Goal: Task Accomplishment & Management: Manage account settings

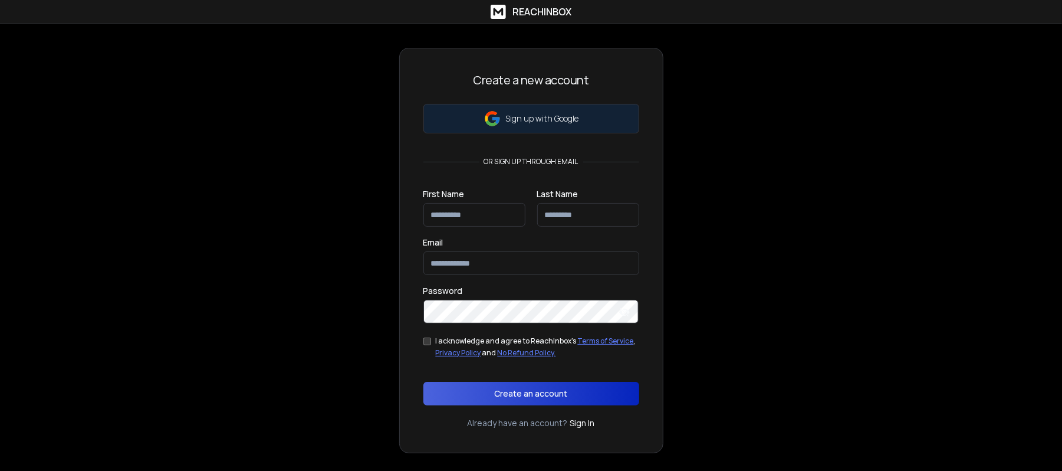
click at [557, 111] on button "Sign up with Google" at bounding box center [532, 118] width 216 height 29
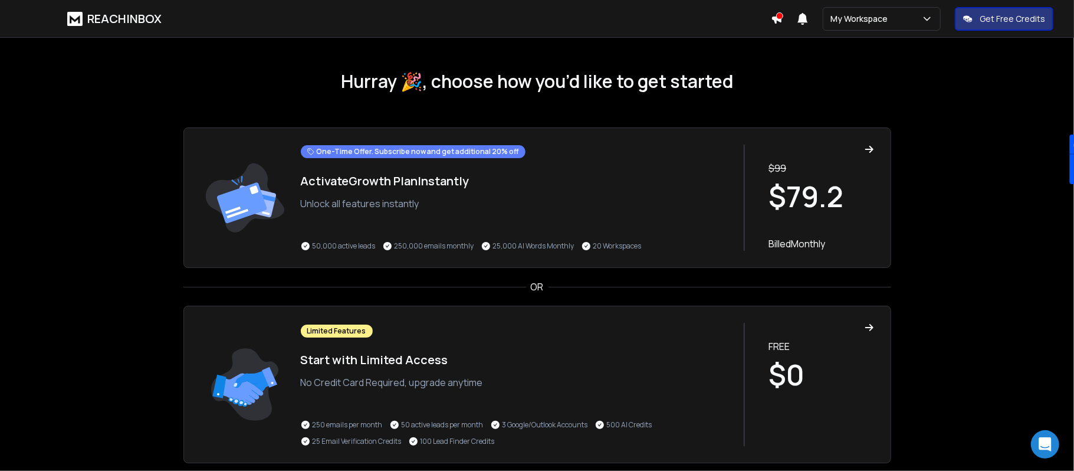
click at [598, 287] on div at bounding box center [720, 287] width 343 height 1
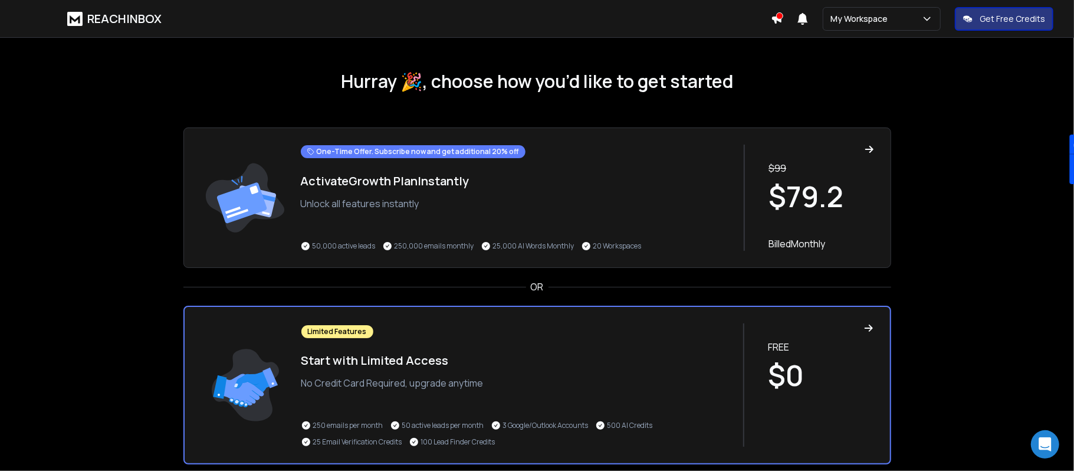
click at [578, 331] on div "Limited Features" at bounding box center [516, 330] width 431 height 15
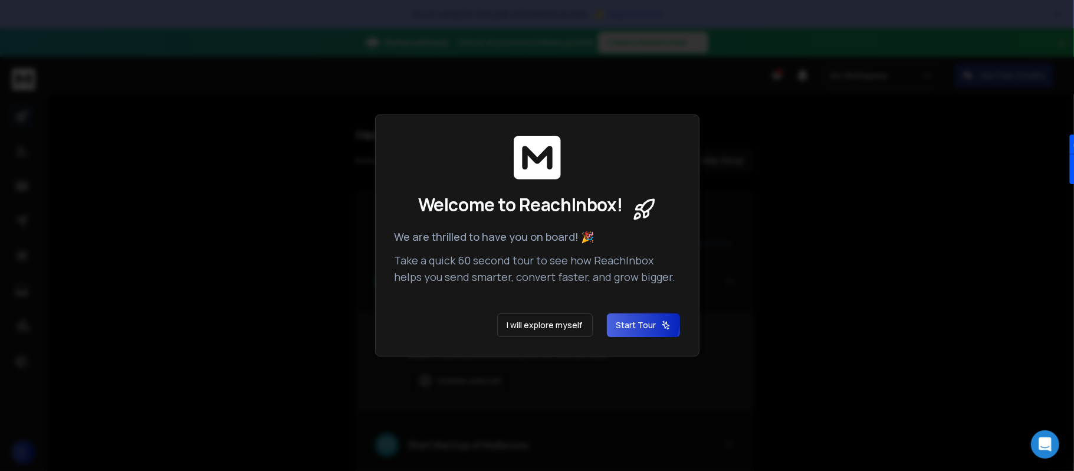
click at [616, 332] on button "Start Tour" at bounding box center [643, 325] width 73 height 24
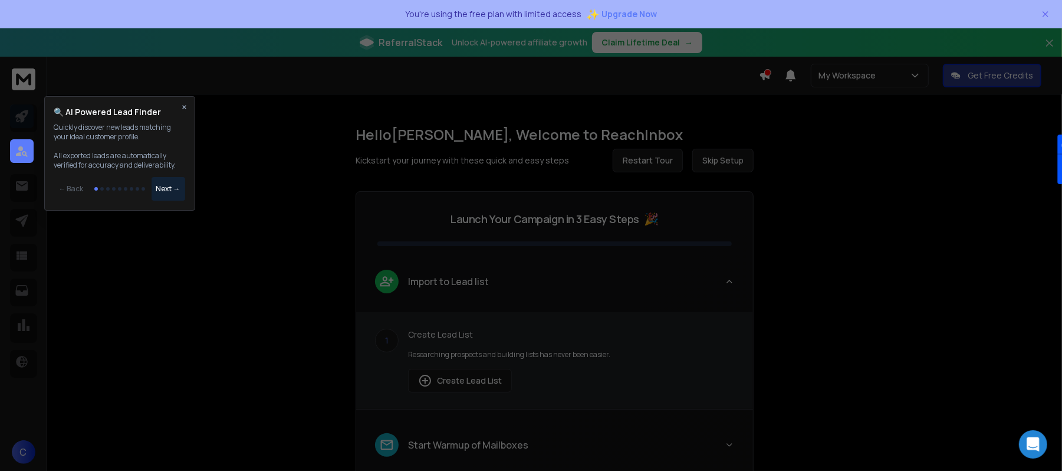
click at [165, 184] on button "Next →" at bounding box center [169, 189] width 34 height 24
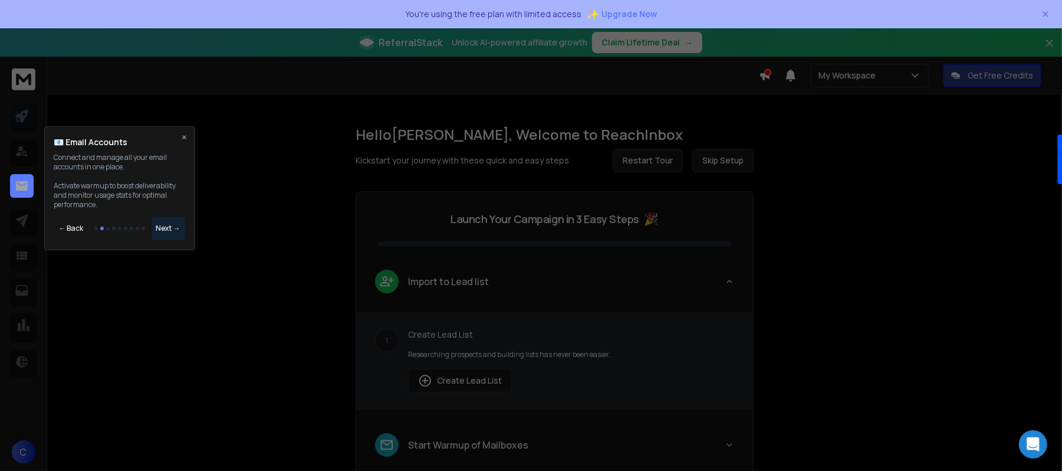
click at [159, 227] on button "Next →" at bounding box center [169, 228] width 34 height 24
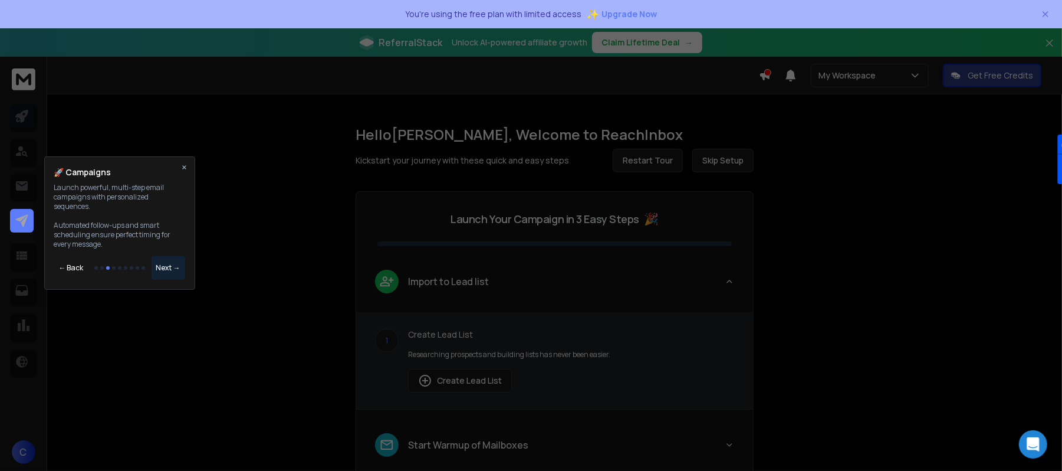
click at [165, 269] on button "Next →" at bounding box center [169, 268] width 34 height 24
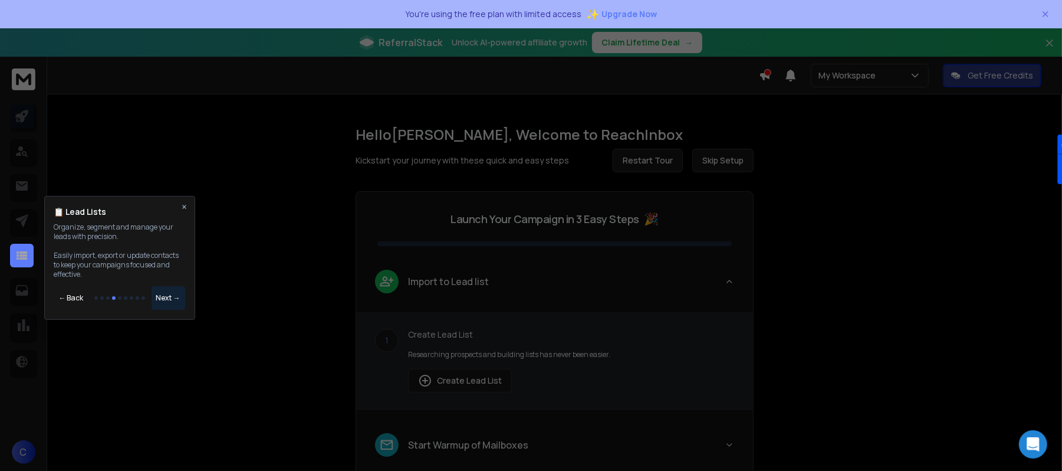
click at [166, 308] on button "Next →" at bounding box center [169, 298] width 34 height 24
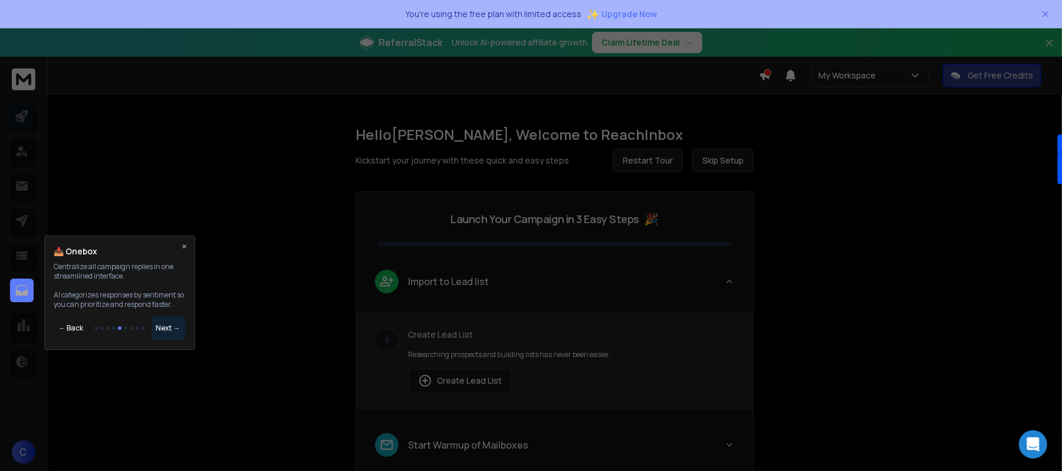
click at [170, 336] on button "Next →" at bounding box center [169, 328] width 34 height 24
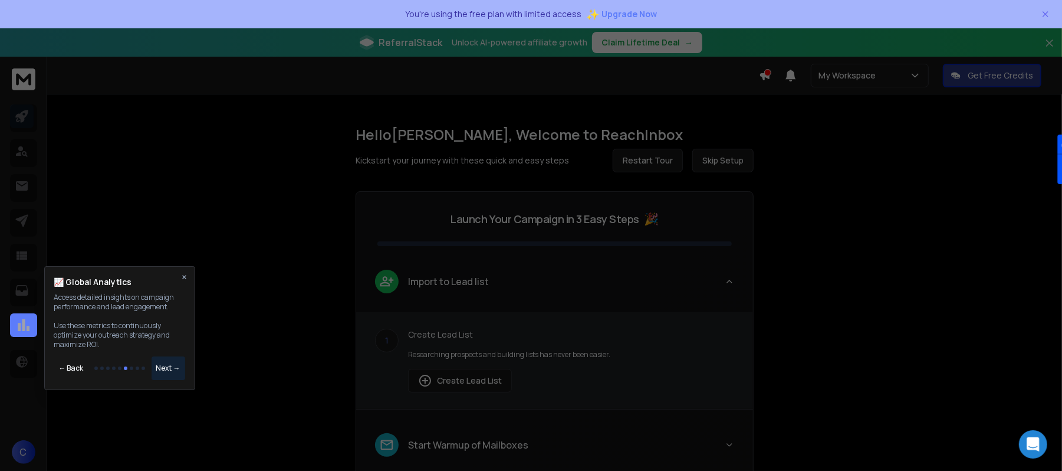
click at [168, 369] on button "Next →" at bounding box center [169, 368] width 34 height 24
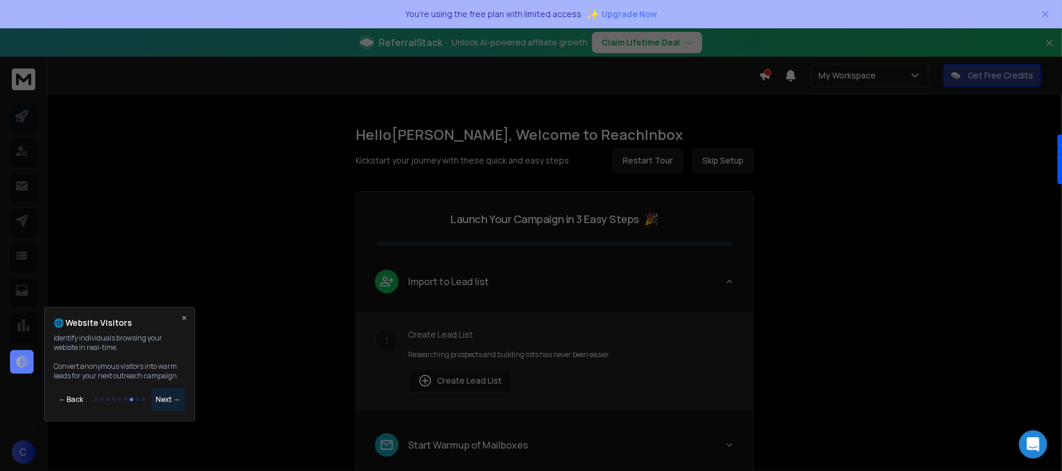
click at [178, 405] on button "Next →" at bounding box center [169, 400] width 34 height 24
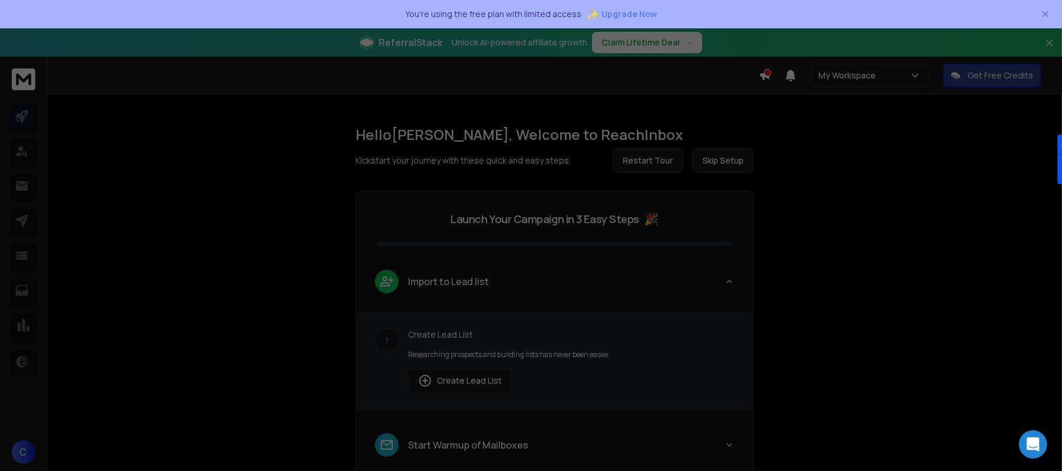
click at [133, 267] on div "Hello [PERSON_NAME] , Welcome to ReachInbox Kickstart your journey with these q…" at bounding box center [554, 333] width 977 height 455
click at [1045, 13] on icon "Close notification" at bounding box center [1046, 14] width 5 height 5
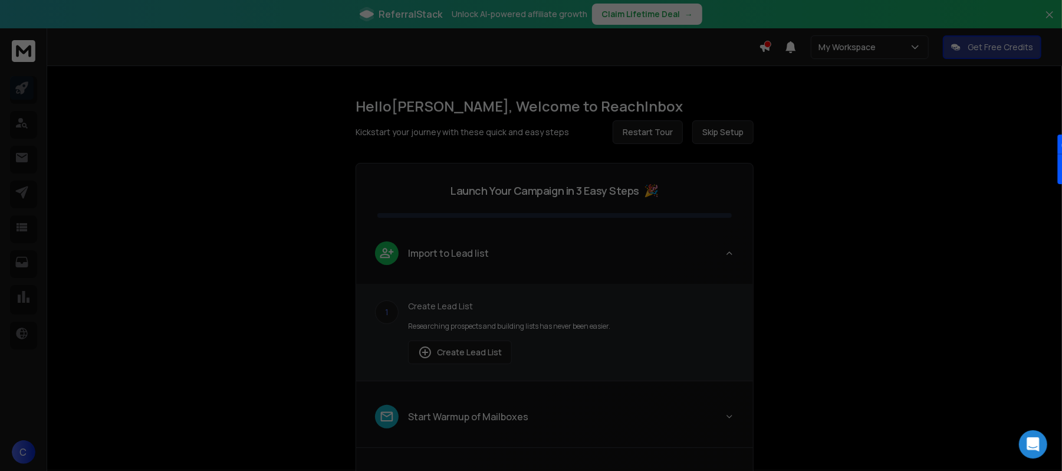
click at [248, 219] on div "Hello [PERSON_NAME] , Welcome to ReachInbox Kickstart your journey with these q…" at bounding box center [554, 305] width 977 height 455
click at [296, 152] on div "Hello [PERSON_NAME] , Welcome to ReachInbox Kickstart your journey with these q…" at bounding box center [554, 305] width 977 height 455
click at [760, 18] on div "ReferralStack Unlock AI-powered affiliate growth Lifetime Deals available! Clai…" at bounding box center [531, 14] width 1062 height 28
click at [26, 163] on div at bounding box center [23, 160] width 27 height 28
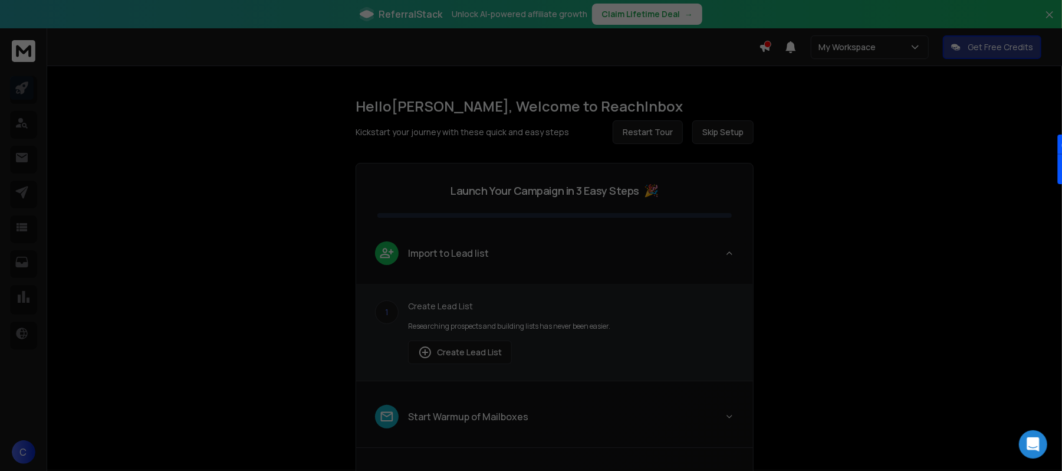
scroll to position [74, 0]
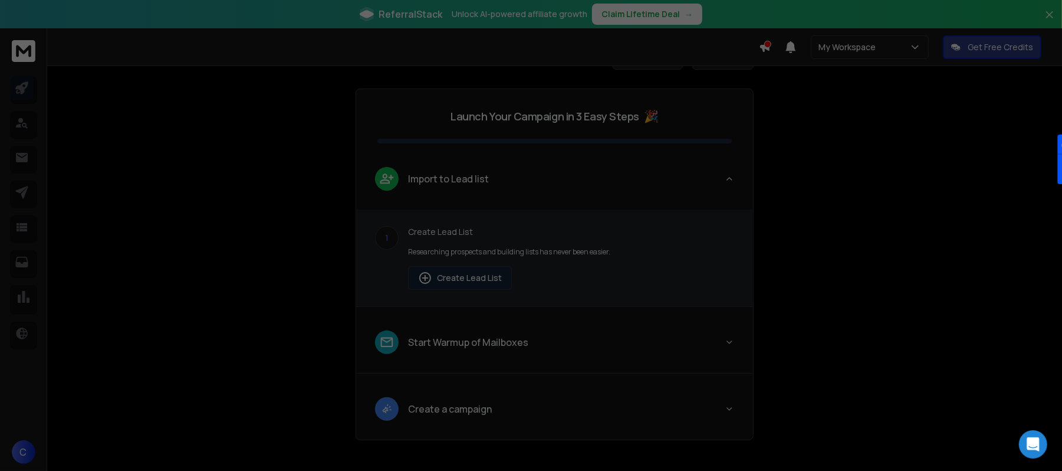
click at [470, 276] on button "Create Lead List" at bounding box center [460, 278] width 104 height 24
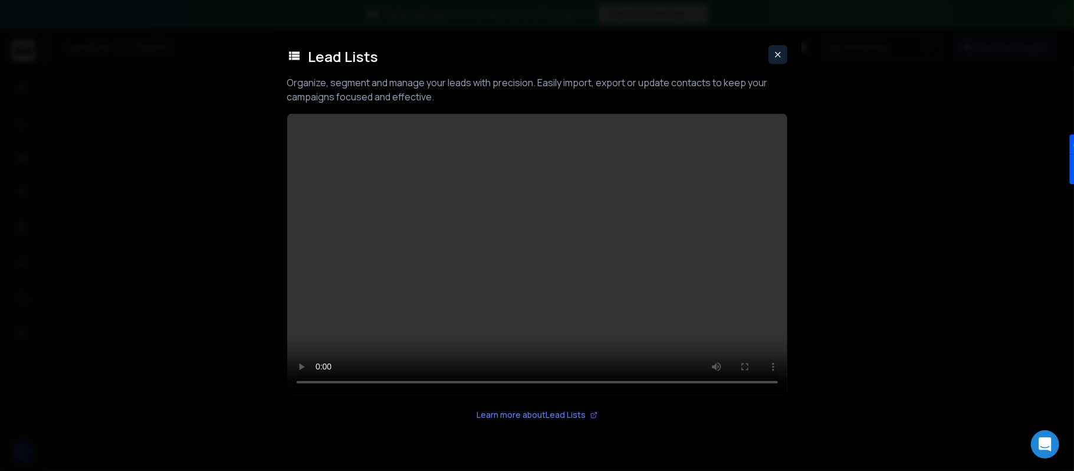
click at [775, 54] on icon at bounding box center [777, 54] width 9 height 9
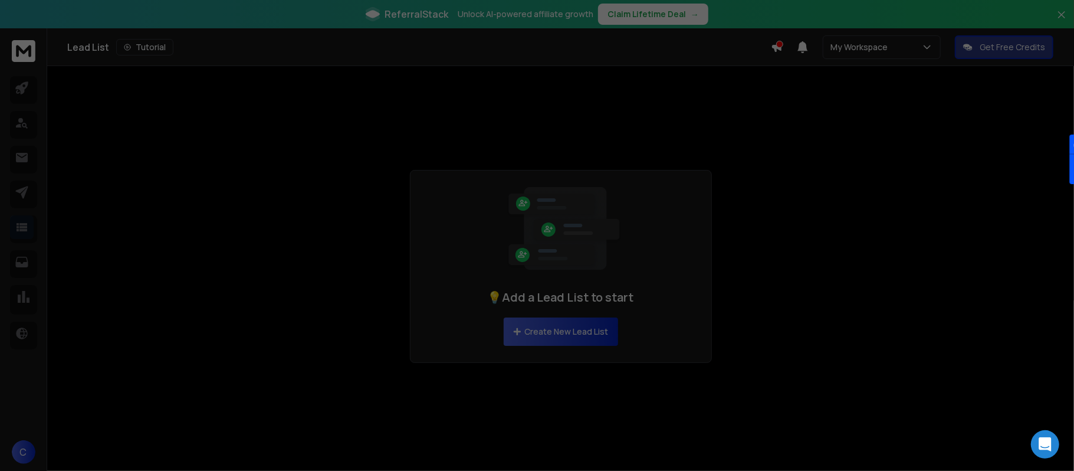
click at [24, 47] on icon at bounding box center [24, 51] width 24 height 22
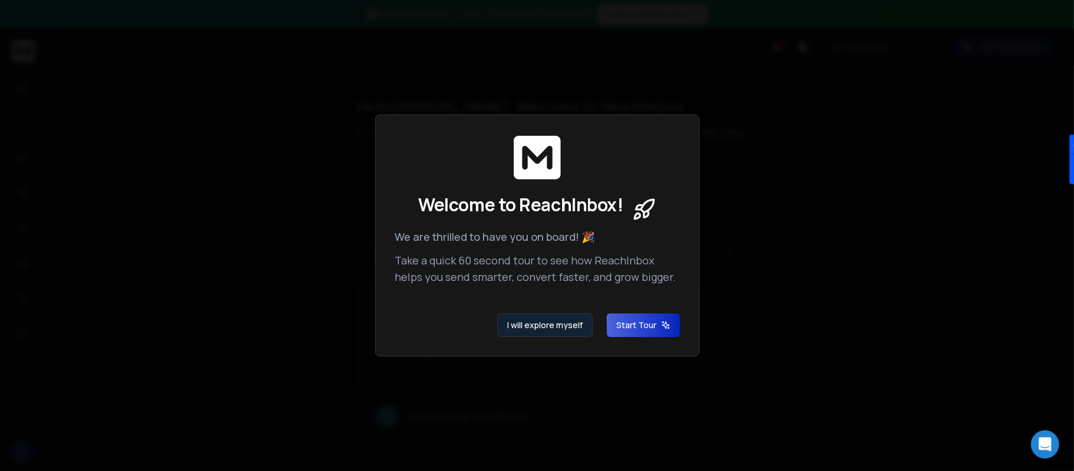
click at [562, 323] on button "I will explore myself" at bounding box center [545, 325] width 96 height 24
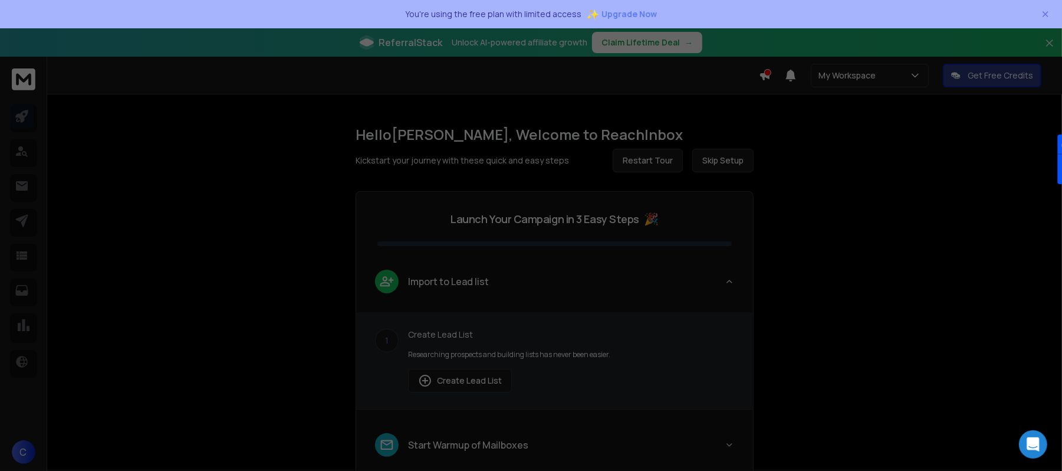
click at [19, 116] on div at bounding box center [23, 118] width 27 height 28
click at [20, 119] on div at bounding box center [23, 118] width 27 height 28
click at [736, 166] on span "Skip Setup" at bounding box center [723, 161] width 41 height 12
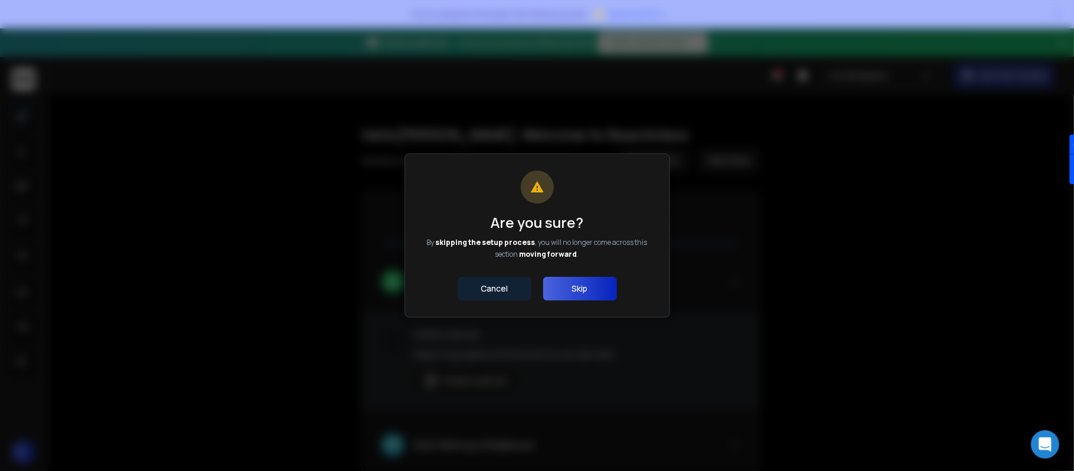
click at [589, 295] on button "Skip" at bounding box center [580, 289] width 74 height 24
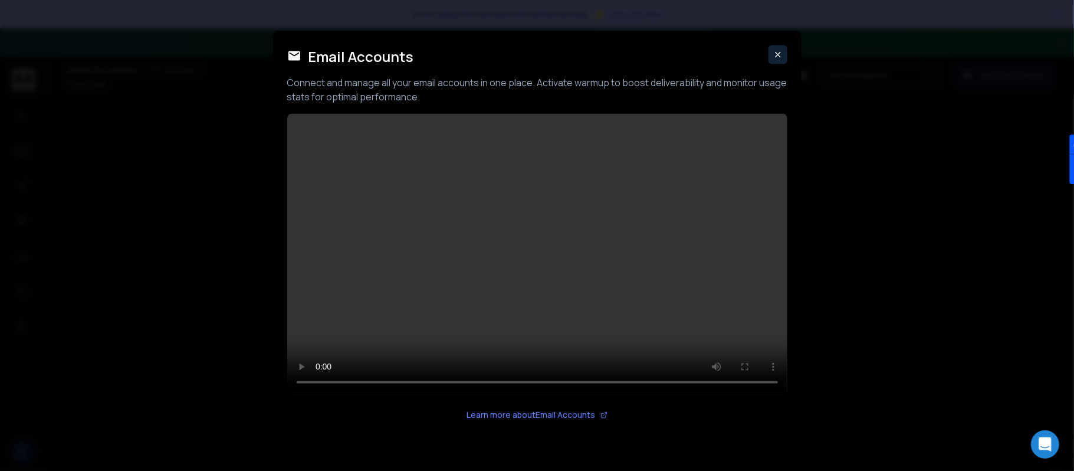
click at [776, 57] on icon at bounding box center [777, 54] width 9 height 9
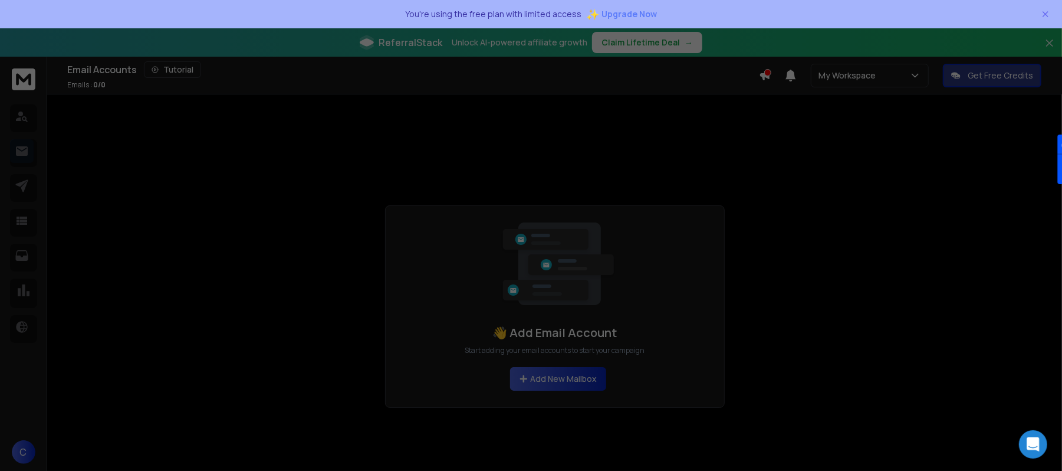
click at [17, 159] on div at bounding box center [23, 153] width 27 height 28
click at [565, 385] on button "Add New Mailbox" at bounding box center [558, 379] width 96 height 24
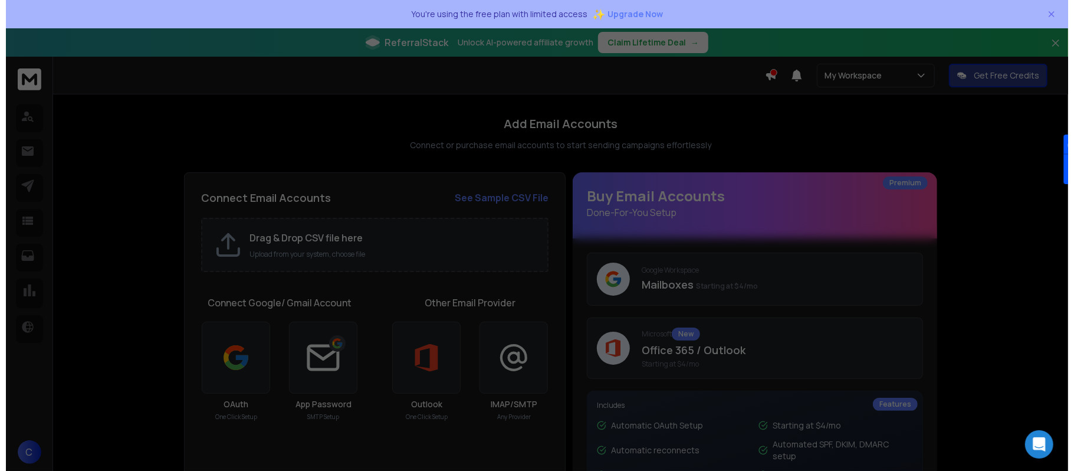
scroll to position [47, 0]
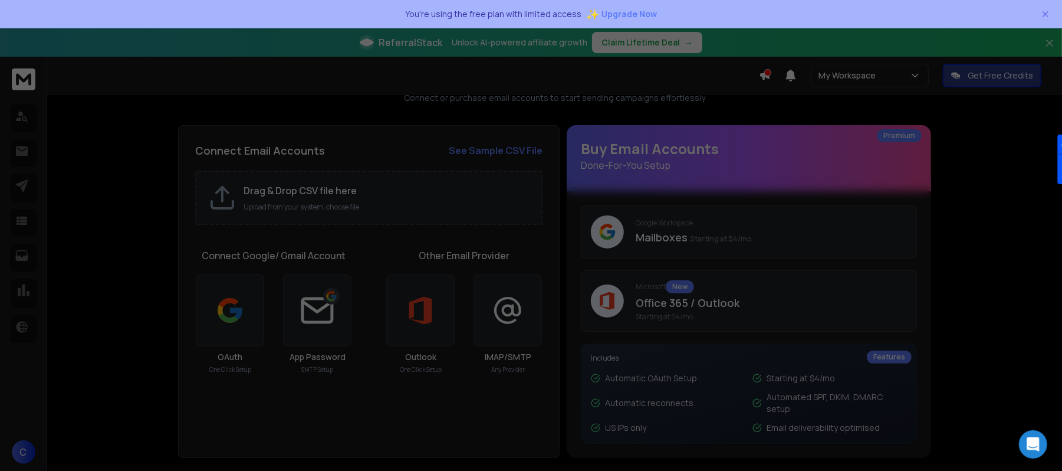
click at [311, 301] on icon at bounding box center [317, 310] width 35 height 35
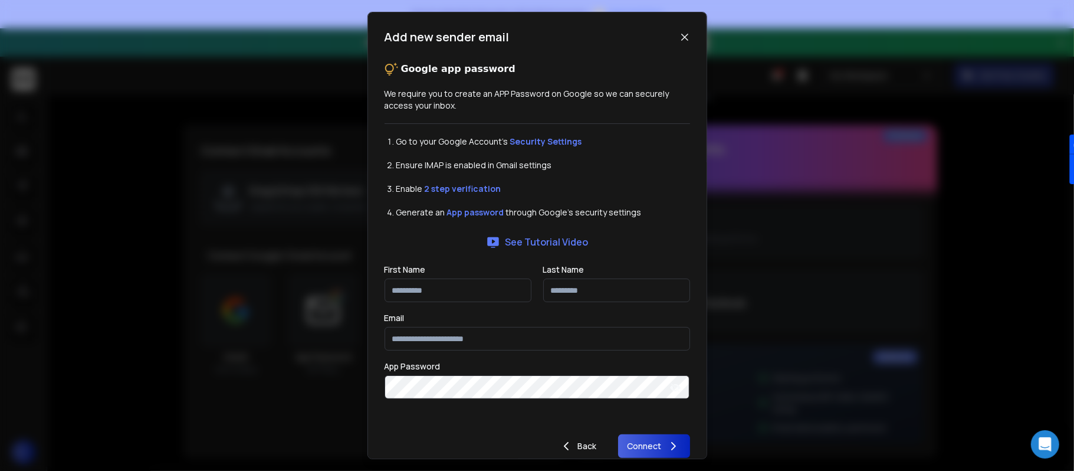
click at [450, 283] on input "text" at bounding box center [458, 290] width 147 height 24
type input "*********"
type input "******"
type input "*********"
click at [454, 352] on form "First Name ********* Last Name ****** Email App Password Back Connect" at bounding box center [538, 361] width 306 height 192
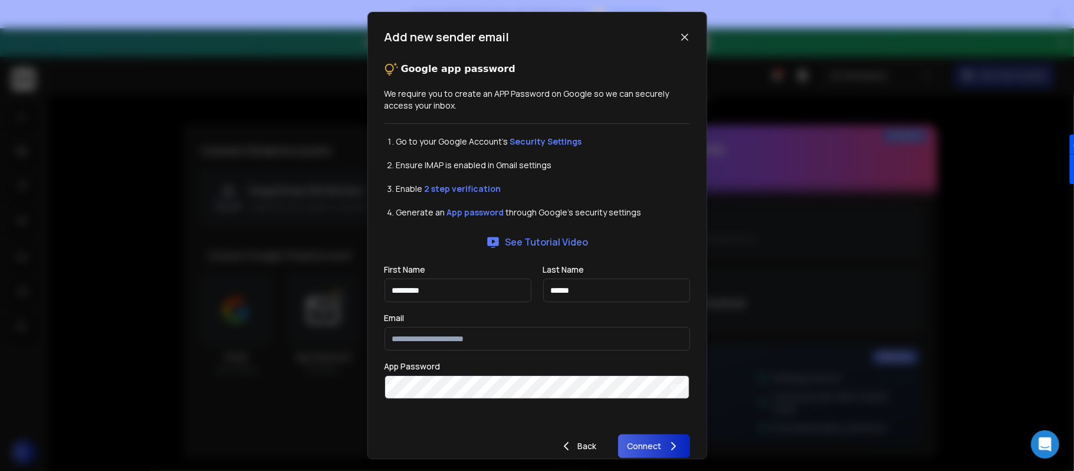
click at [454, 345] on input "email" at bounding box center [538, 339] width 306 height 24
type input "**********"
drag, startPoint x: 592, startPoint y: 327, endPoint x: 361, endPoint y: 307, distance: 232.1
click at [361, 307] on div "**********" at bounding box center [537, 235] width 1074 height 471
type input "**********"
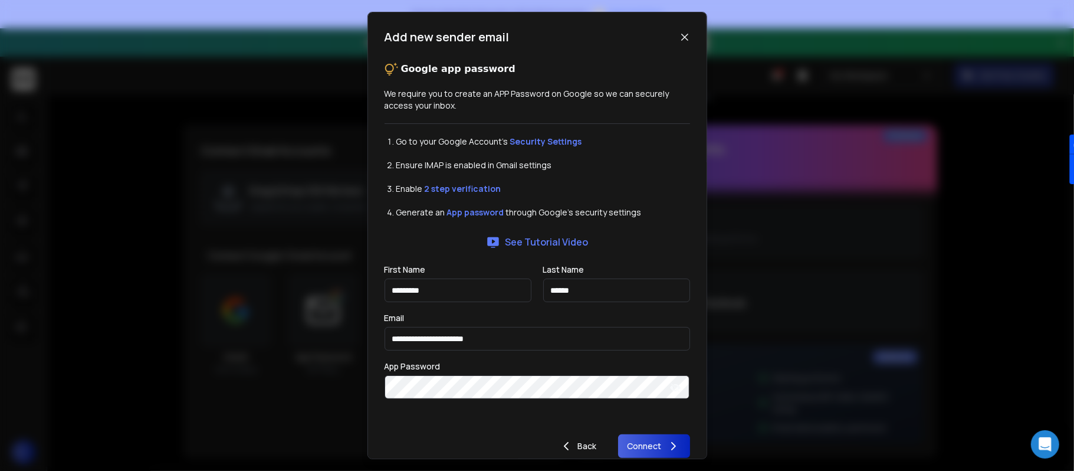
click at [670, 388] on icon at bounding box center [675, 387] width 11 height 11
click at [643, 435] on button "Connect" at bounding box center [654, 446] width 72 height 24
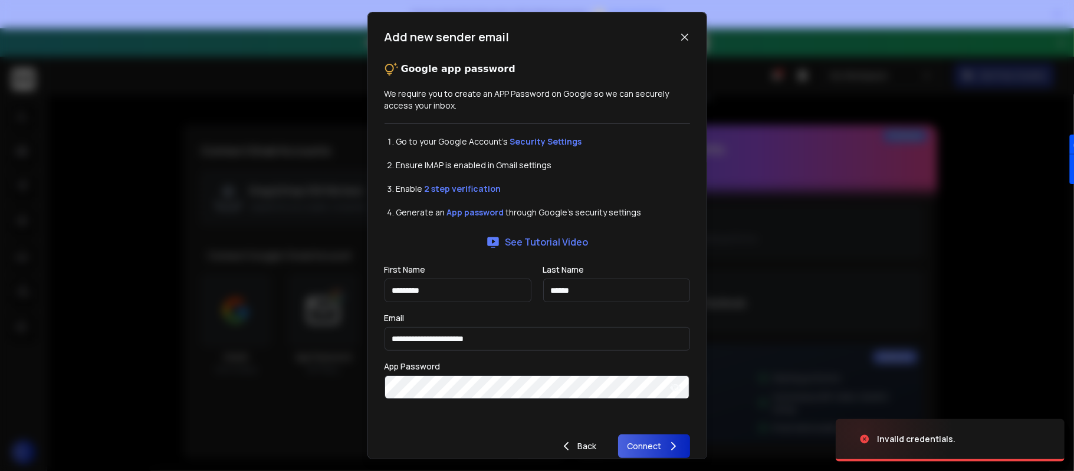
click at [386, 408] on form "**********" at bounding box center [538, 361] width 306 height 192
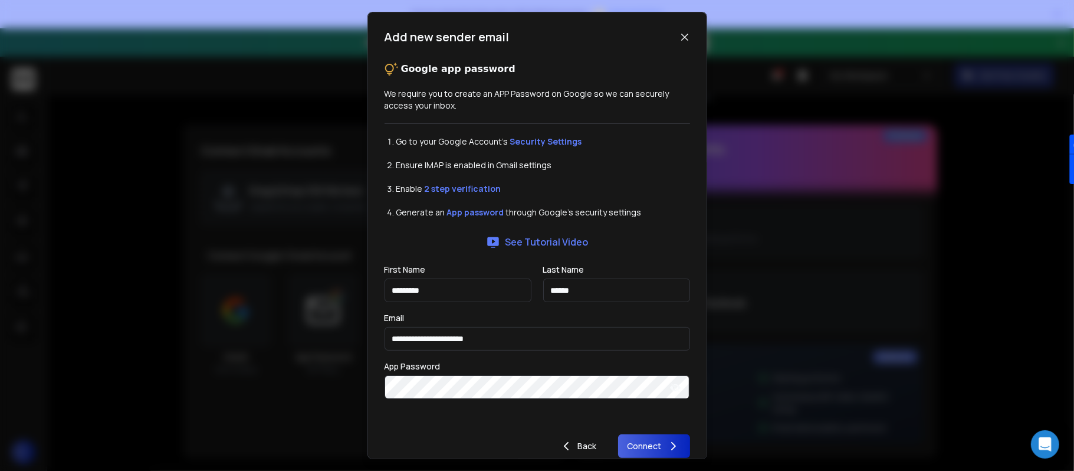
click at [680, 382] on icon at bounding box center [675, 387] width 11 height 11
click at [639, 458] on button "Connect" at bounding box center [654, 446] width 72 height 24
click at [455, 185] on link "2 step verification" at bounding box center [463, 188] width 77 height 11
click at [331, 390] on div "**********" at bounding box center [537, 235] width 1074 height 471
click at [656, 447] on button "Connect" at bounding box center [654, 446] width 72 height 24
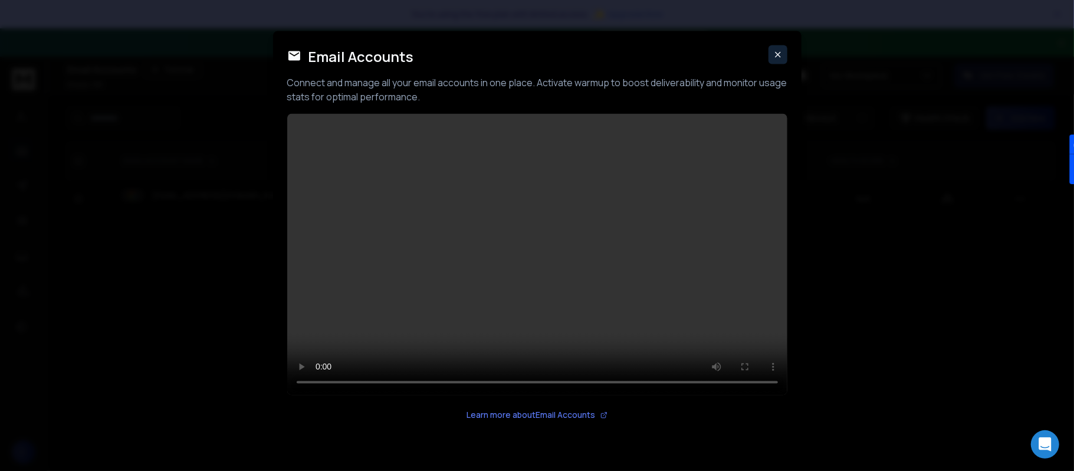
click at [777, 50] on icon at bounding box center [777, 54] width 9 height 9
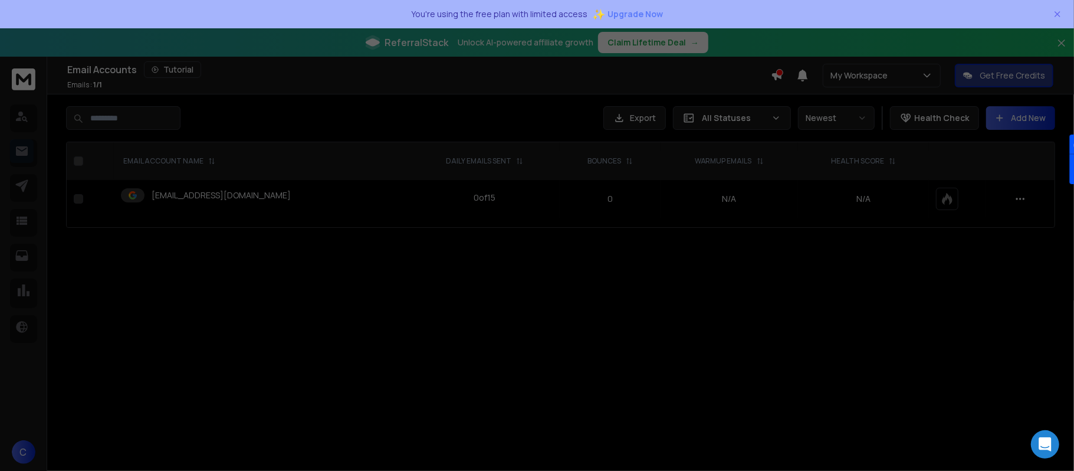
click at [536, 308] on div "You're using the free plan with limited access ✨ Upgrade Now ReferralStack Unlo…" at bounding box center [537, 235] width 1074 height 471
click at [1059, 14] on icon "Close notification" at bounding box center [1057, 13] width 9 height 9
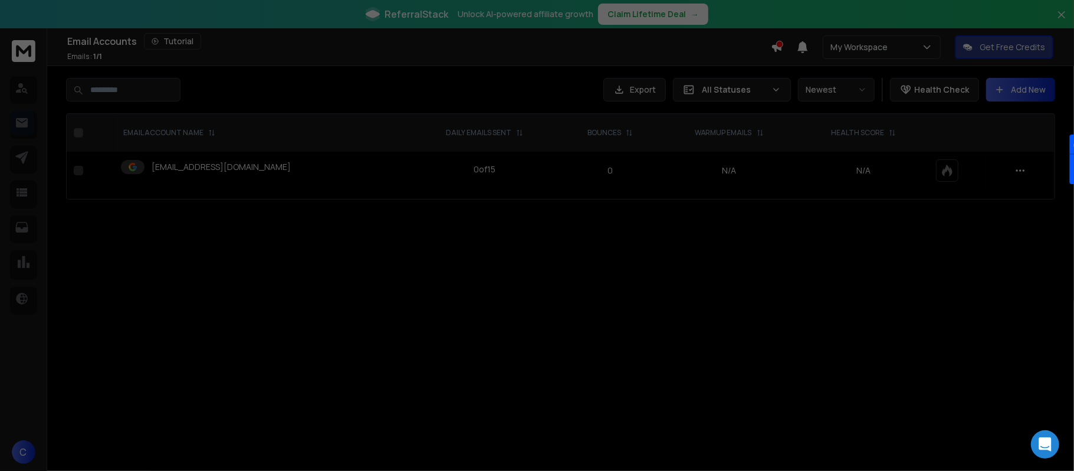
click at [1059, 14] on icon "Close banner" at bounding box center [1062, 14] width 11 height 11
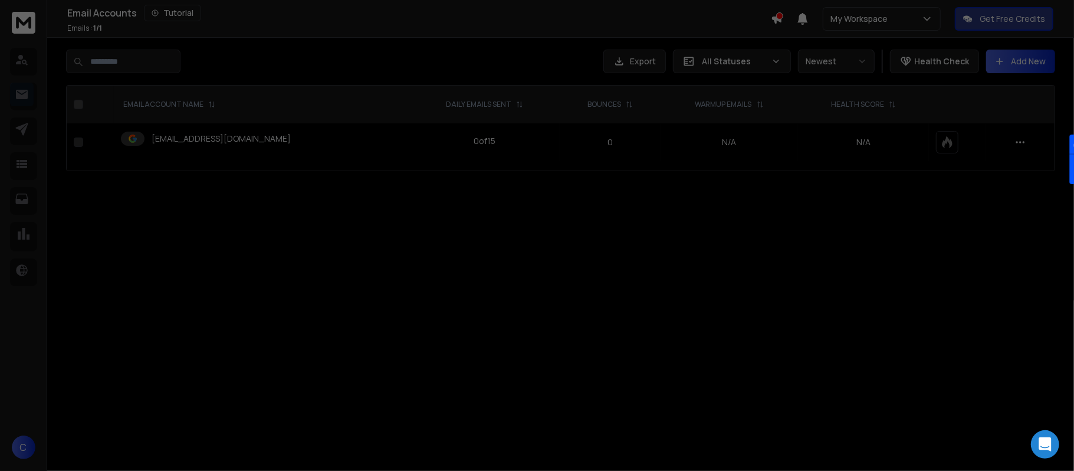
click at [735, 271] on div "ReferralStack Unlock AI-powered affiliate growth Lifetime Deals available! Clai…" at bounding box center [537, 235] width 1074 height 471
click at [17, 130] on div at bounding box center [23, 131] width 27 height 28
click at [18, 133] on div at bounding box center [23, 131] width 27 height 28
click at [26, 24] on icon at bounding box center [24, 23] width 24 height 22
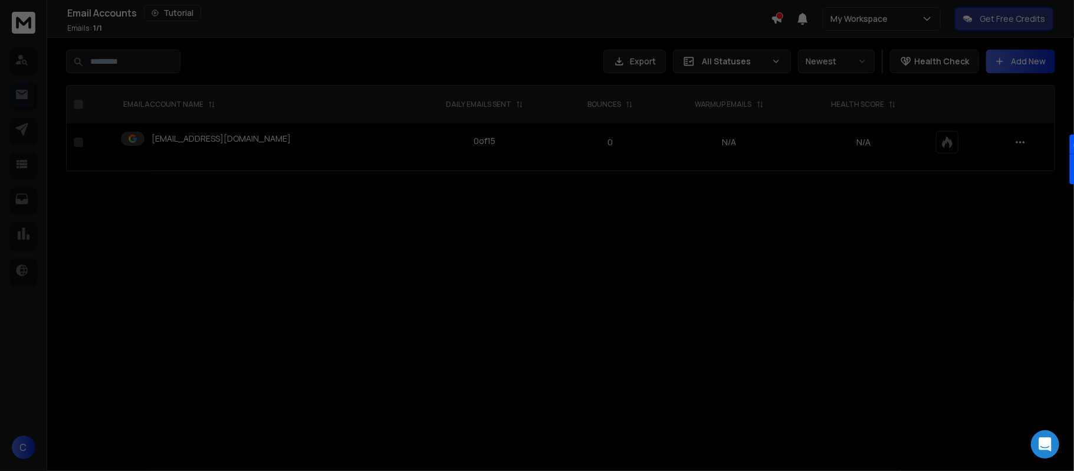
click at [26, 24] on icon at bounding box center [24, 23] width 24 height 22
click at [279, 395] on div "ReferralStack Unlock AI-powered affiliate growth Lifetime Deals available! Clai…" at bounding box center [537, 235] width 1074 height 471
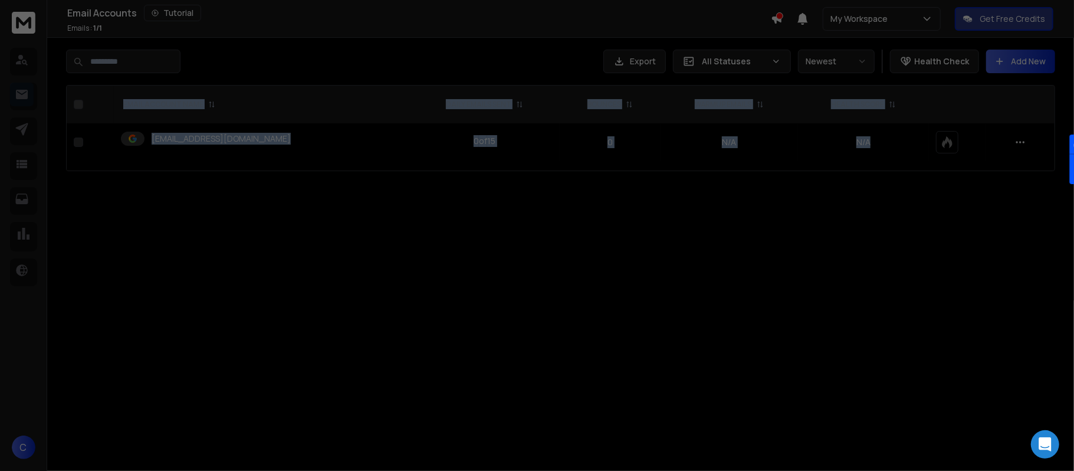
click at [279, 395] on div "ReferralStack Unlock AI-powered affiliate growth Lifetime Deals available! Clai…" at bounding box center [537, 235] width 1074 height 471
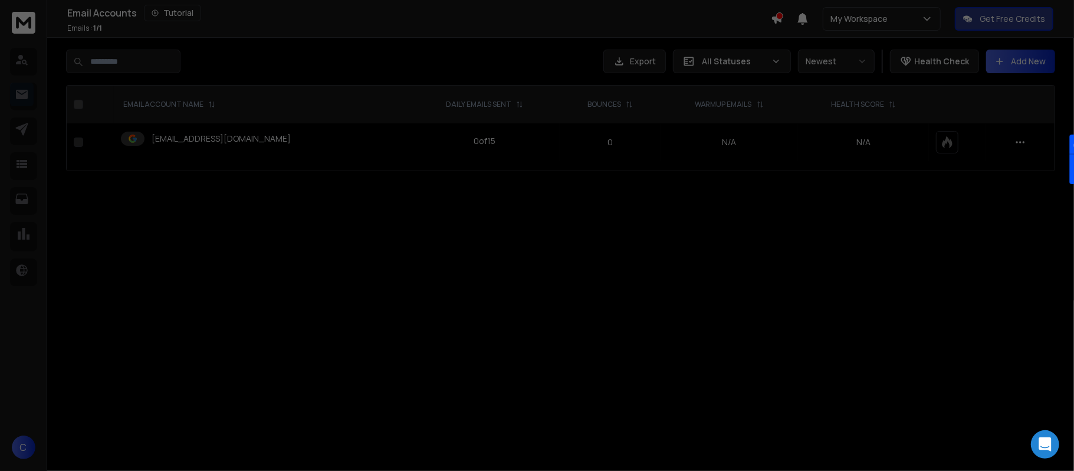
click at [32, 208] on div at bounding box center [23, 201] width 27 height 28
click at [17, 203] on div at bounding box center [23, 201] width 27 height 28
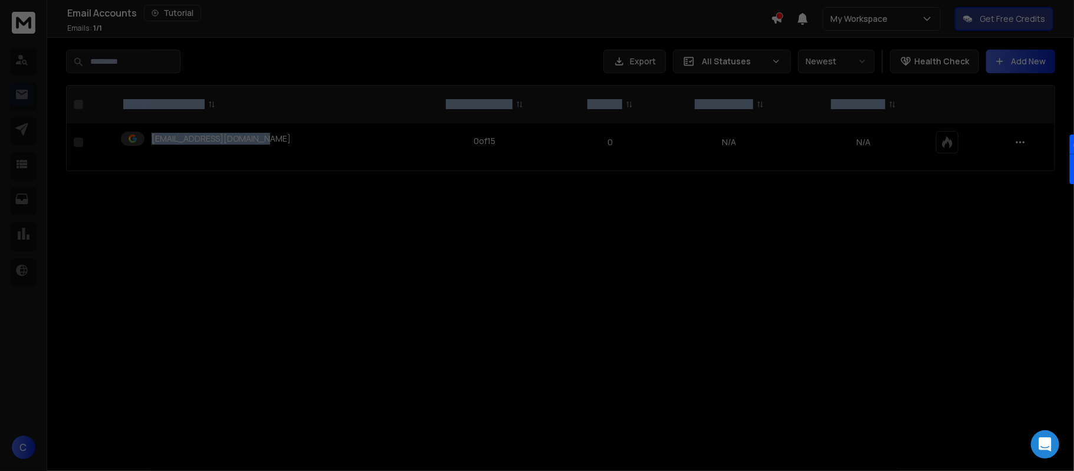
drag, startPoint x: 168, startPoint y: 192, endPoint x: 347, endPoint y: 154, distance: 182.7
click at [347, 154] on div "ReferralStack Unlock AI-powered affiliate growth Lifetime Deals available! Clai…" at bounding box center [537, 235] width 1074 height 471
click at [347, 154] on td "chitransh08642@gmail.com" at bounding box center [262, 142] width 296 height 38
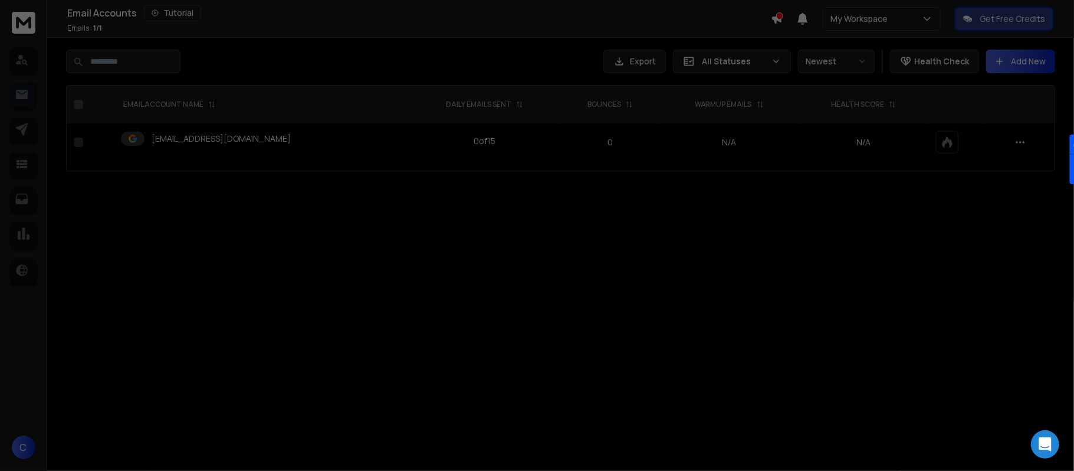
click at [29, 53] on div at bounding box center [23, 62] width 27 height 28
click at [27, 27] on icon at bounding box center [24, 23] width 24 height 22
click at [782, 20] on icon at bounding box center [776, 18] width 9 height 9
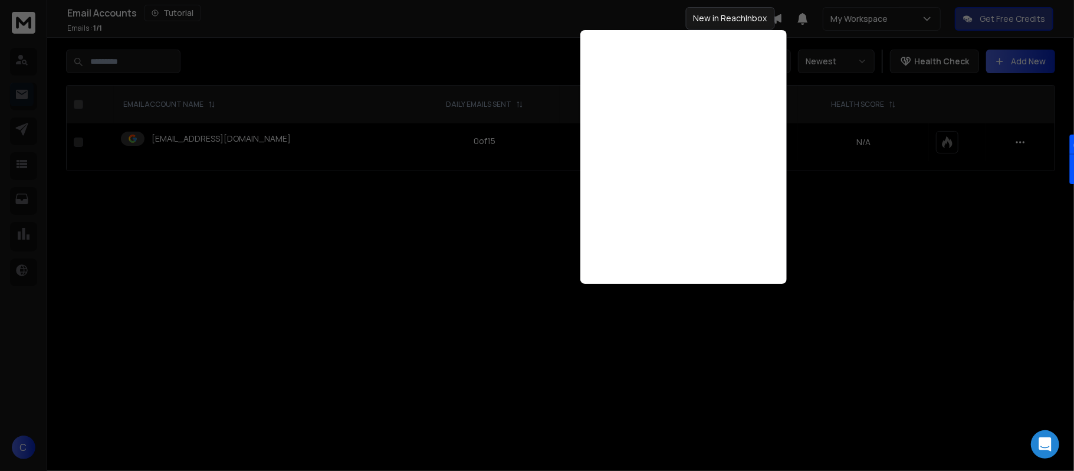
click at [782, 20] on icon at bounding box center [776, 18] width 9 height 9
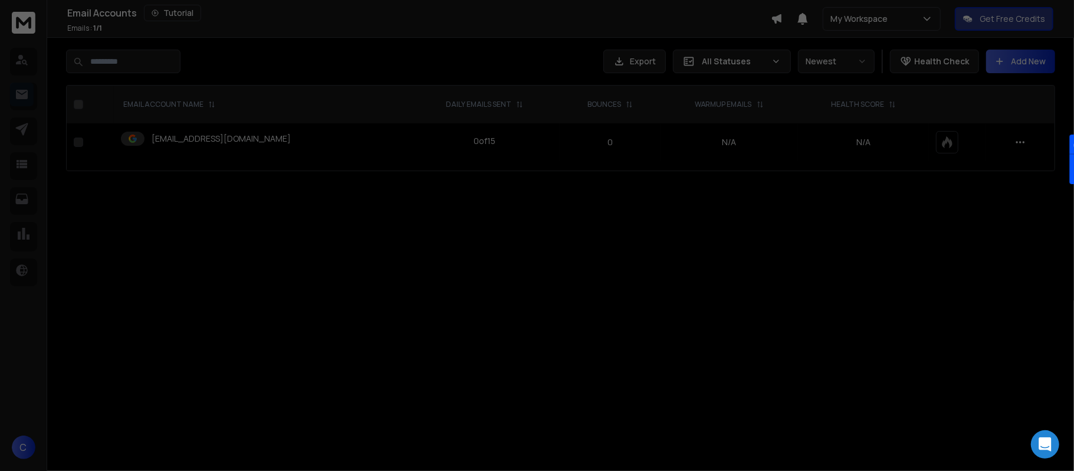
click at [782, 20] on icon at bounding box center [776, 18] width 9 height 9
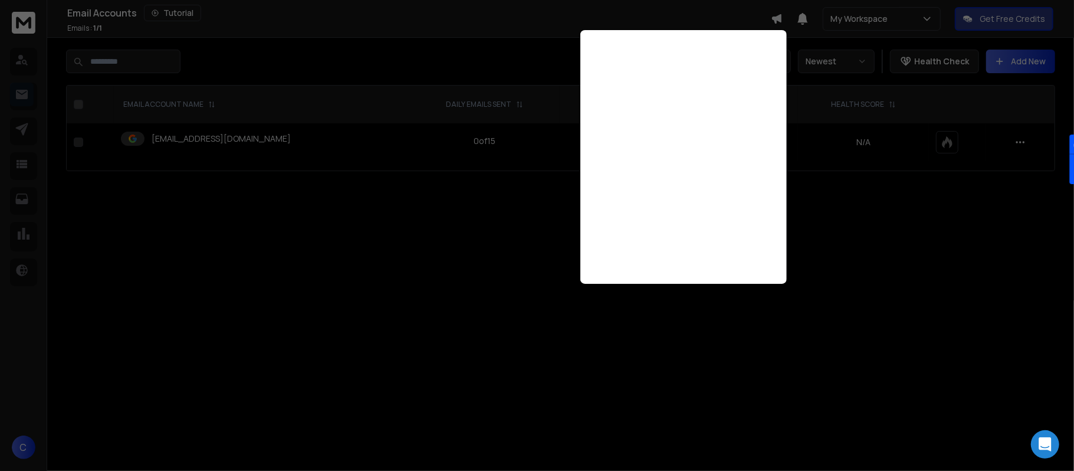
click at [601, 363] on div "ReferralStack Unlock AI-powered affiliate growth Lifetime Deals available! Clai…" at bounding box center [537, 235] width 1074 height 471
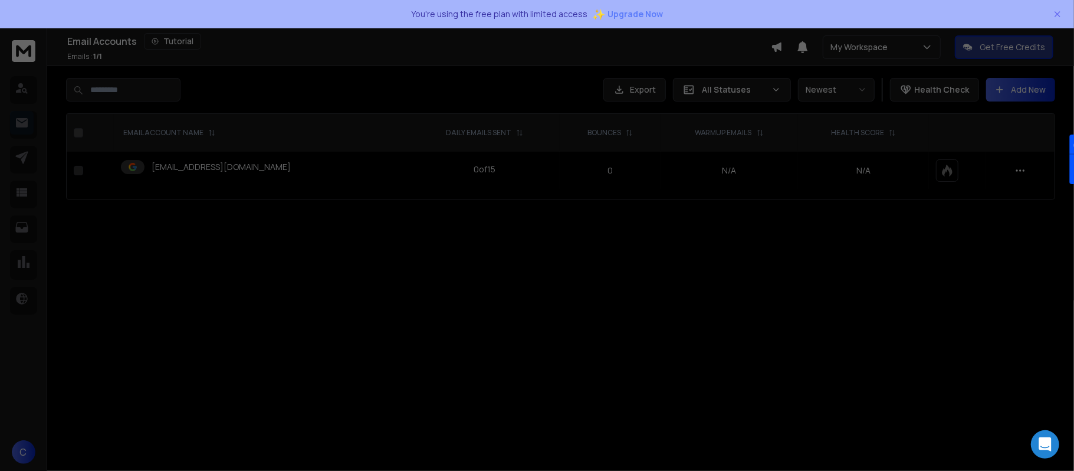
click at [1052, 19] on div "You're using the free plan with limited access ✨ Upgrade Now" at bounding box center [537, 14] width 1074 height 28
click at [1056, 17] on icon "Close notification" at bounding box center [1057, 13] width 9 height 9
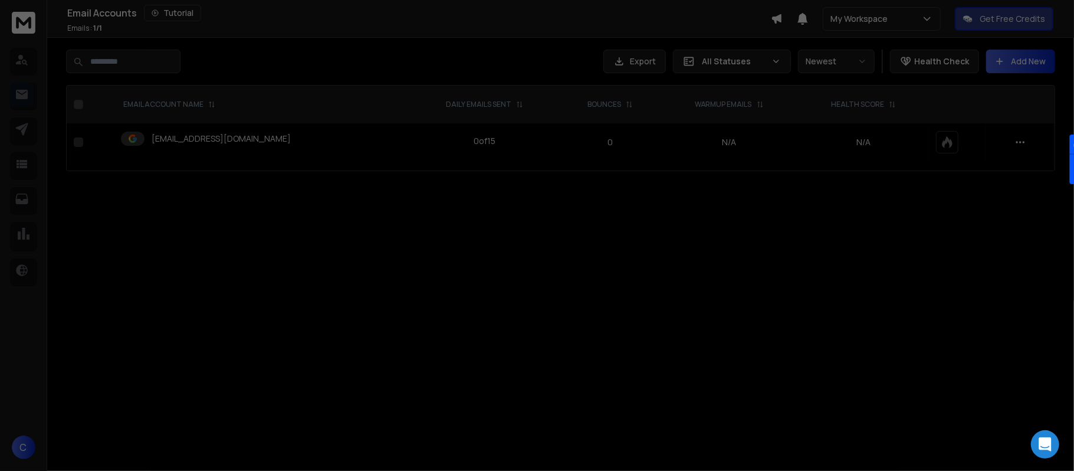
click at [17, 131] on div at bounding box center [23, 131] width 27 height 28
drag, startPoint x: 17, startPoint y: 66, endPoint x: 18, endPoint y: 79, distance: 13.0
click at [17, 72] on div at bounding box center [23, 62] width 27 height 28
click at [21, 86] on div at bounding box center [23, 97] width 27 height 28
click at [19, 69] on div at bounding box center [23, 62] width 27 height 28
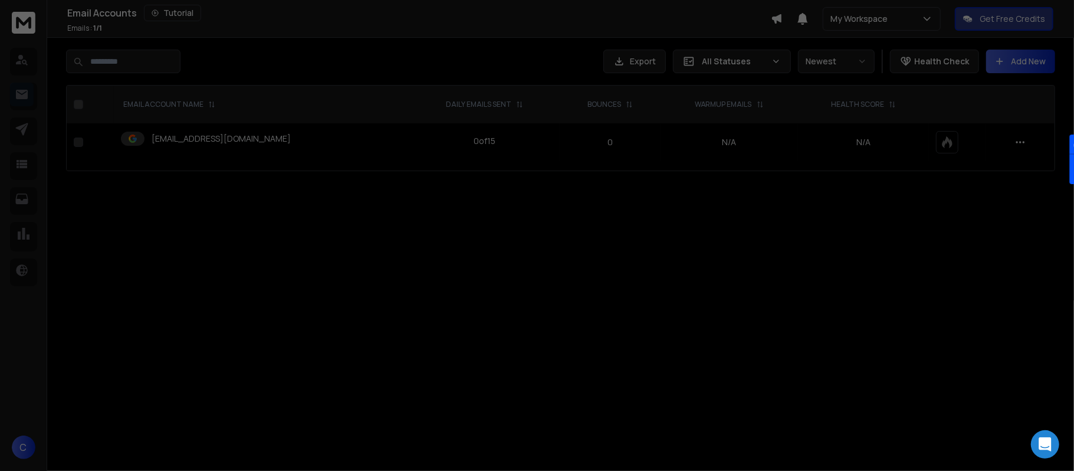
click at [25, 24] on icon at bounding box center [24, 23] width 24 height 22
click at [146, 153] on td "chitransh08642@gmail.com" at bounding box center [262, 142] width 296 height 38
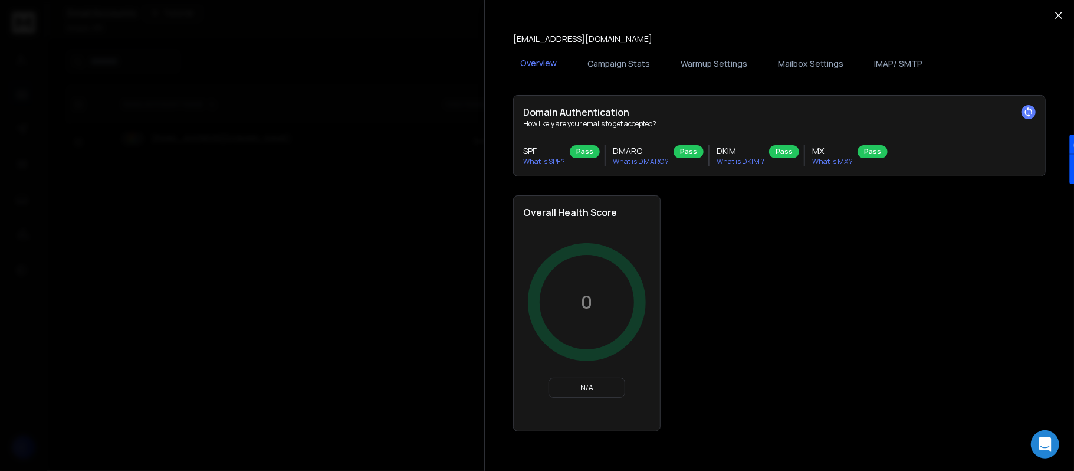
click at [1055, 12] on icon "button" at bounding box center [1059, 15] width 12 height 12
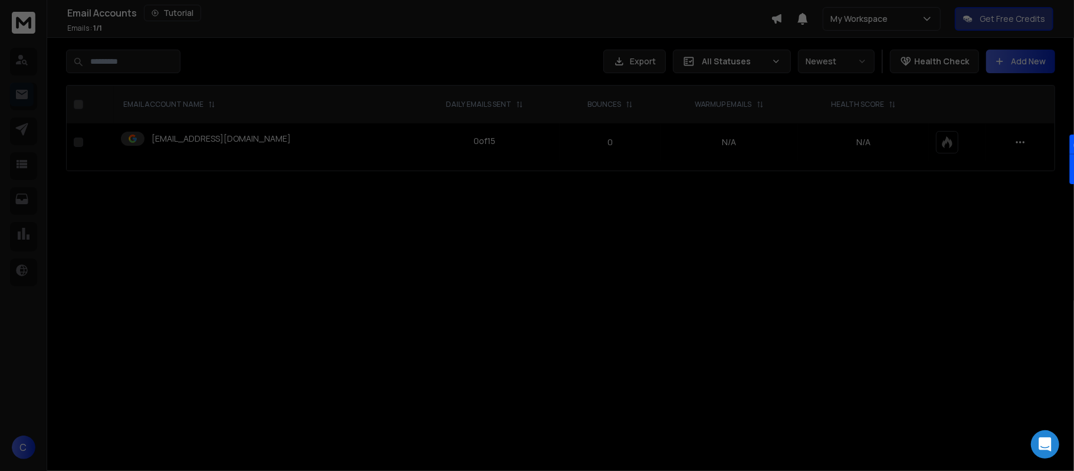
click at [27, 64] on div at bounding box center [23, 62] width 27 height 28
click at [13, 55] on div at bounding box center [23, 62] width 27 height 28
click at [17, 137] on div at bounding box center [23, 131] width 27 height 28
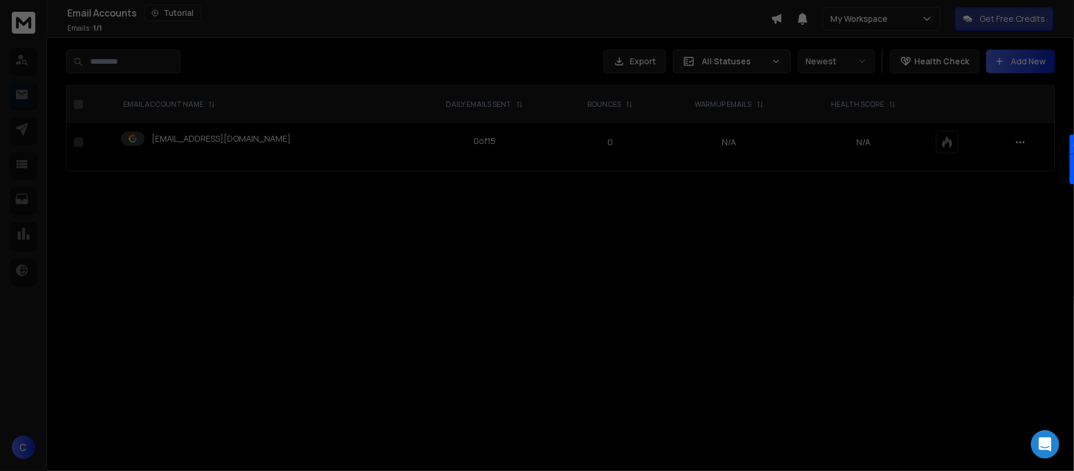
click at [14, 185] on div at bounding box center [23, 167] width 27 height 238
click at [968, 27] on button "Get Free Credits" at bounding box center [1004, 19] width 99 height 24
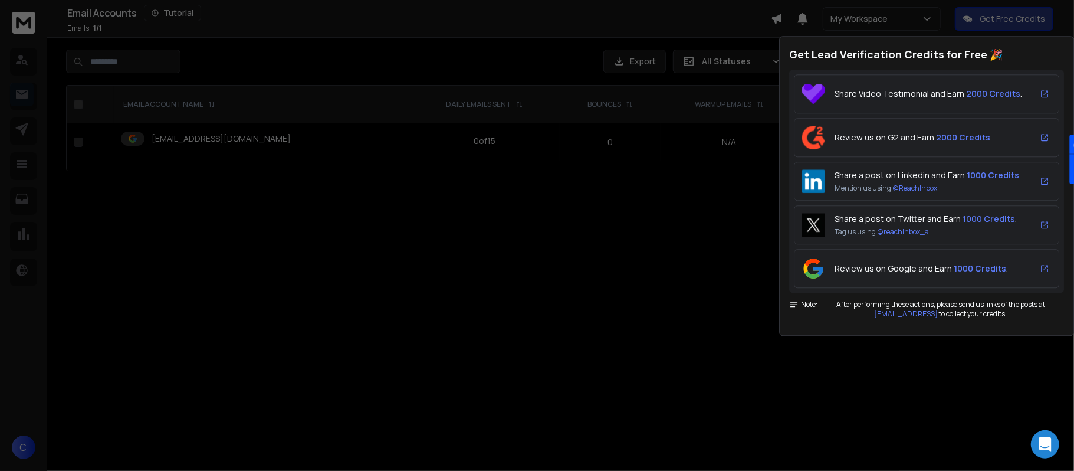
click at [739, 244] on div "ReferralStack Unlock AI-powered affiliate growth Lifetime Deals available! Clai…" at bounding box center [537, 235] width 1074 height 471
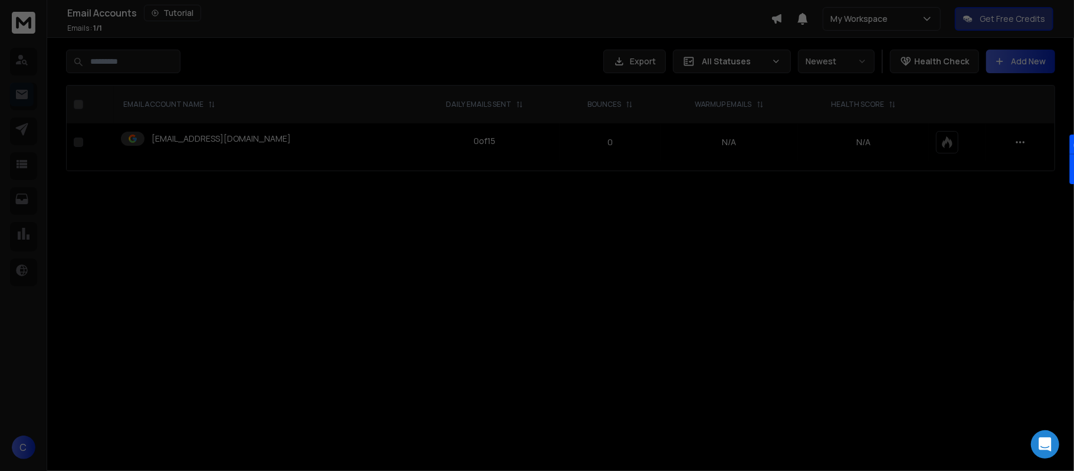
click at [1017, 27] on button "Get Free Credits" at bounding box center [1004, 19] width 99 height 24
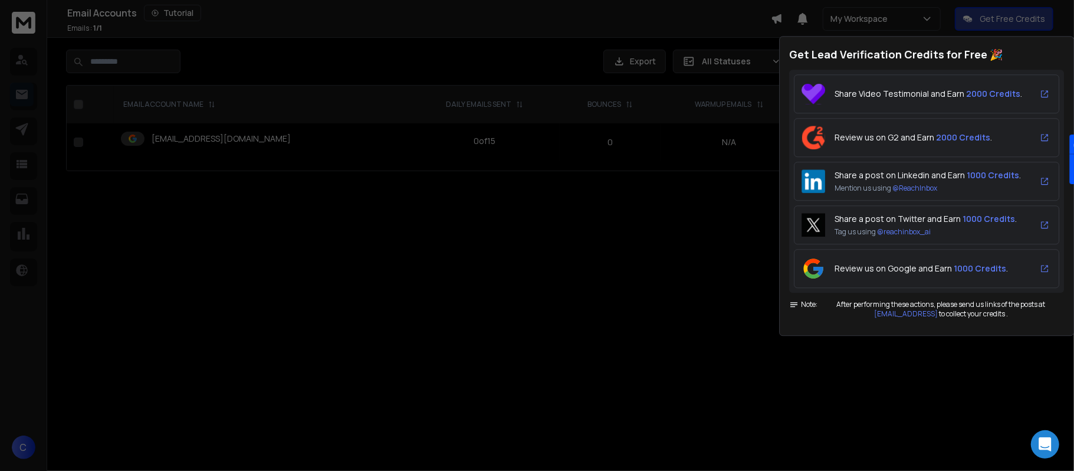
click at [696, 185] on div "ReferralStack Unlock AI-powered affiliate growth Lifetime Deals available! Clai…" at bounding box center [537, 235] width 1074 height 471
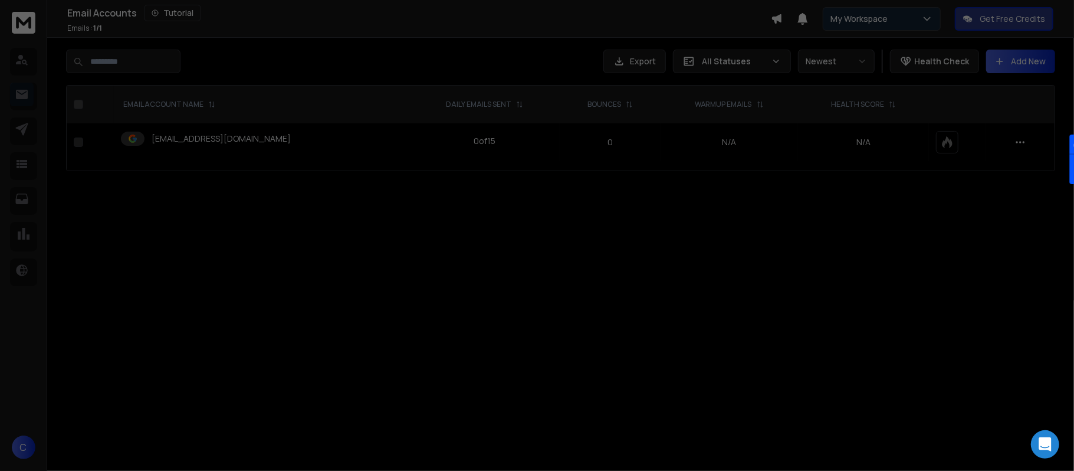
click at [891, 29] on button "My Workspace" at bounding box center [882, 19] width 118 height 24
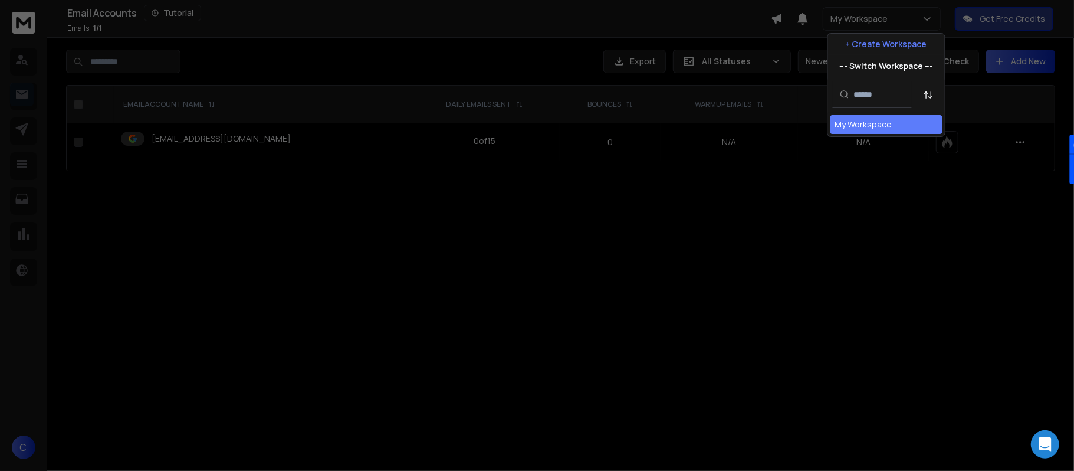
click at [704, 209] on div "ReferralStack Unlock AI-powered affiliate growth Lifetime Deals available! Clai…" at bounding box center [537, 235] width 1074 height 471
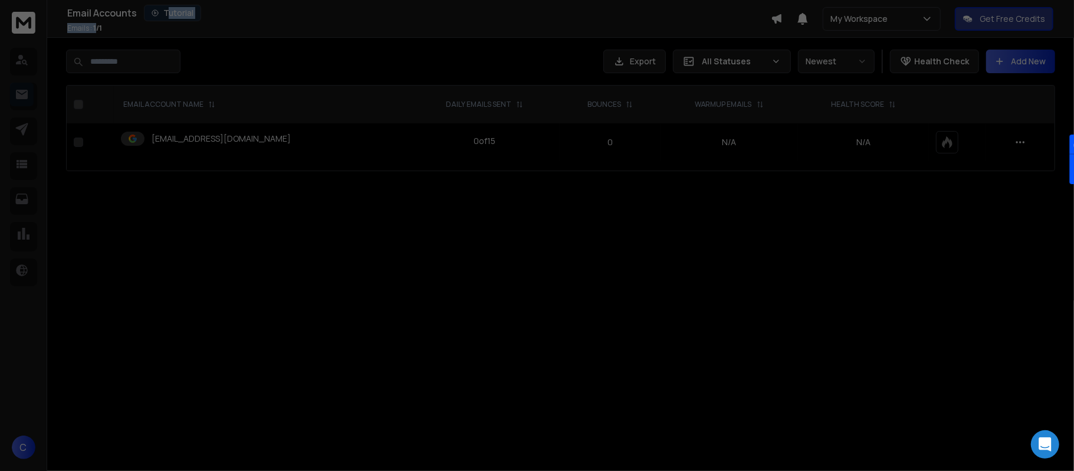
drag, startPoint x: 95, startPoint y: 25, endPoint x: 166, endPoint y: 10, distance: 72.3
click at [166, 10] on div "Email Accounts Tutorial Emails : 1 / 1" at bounding box center [419, 19] width 704 height 28
click at [166, 10] on button "Tutorial" at bounding box center [172, 13] width 57 height 17
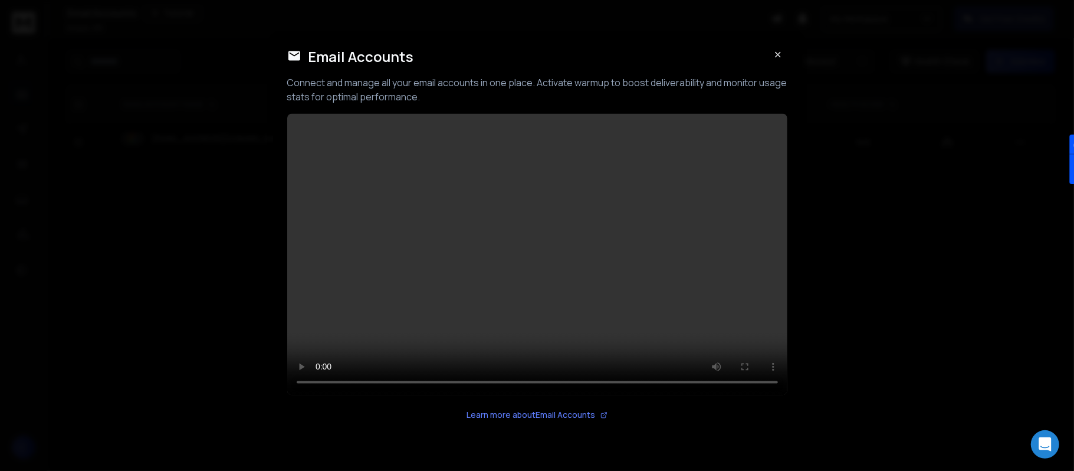
click at [772, 64] on div "Email Accounts" at bounding box center [537, 53] width 529 height 45
click at [777, 52] on icon at bounding box center [777, 54] width 9 height 9
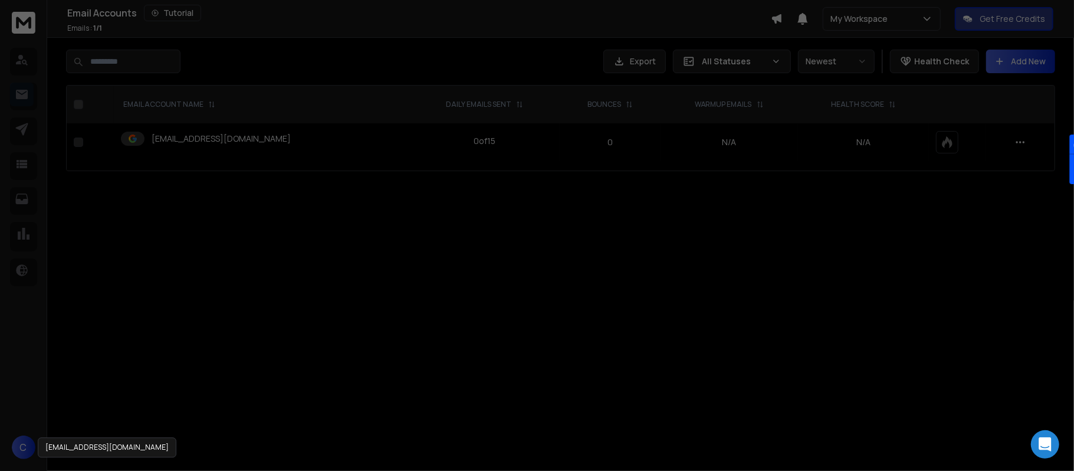
click at [22, 449] on span "C" at bounding box center [24, 447] width 24 height 24
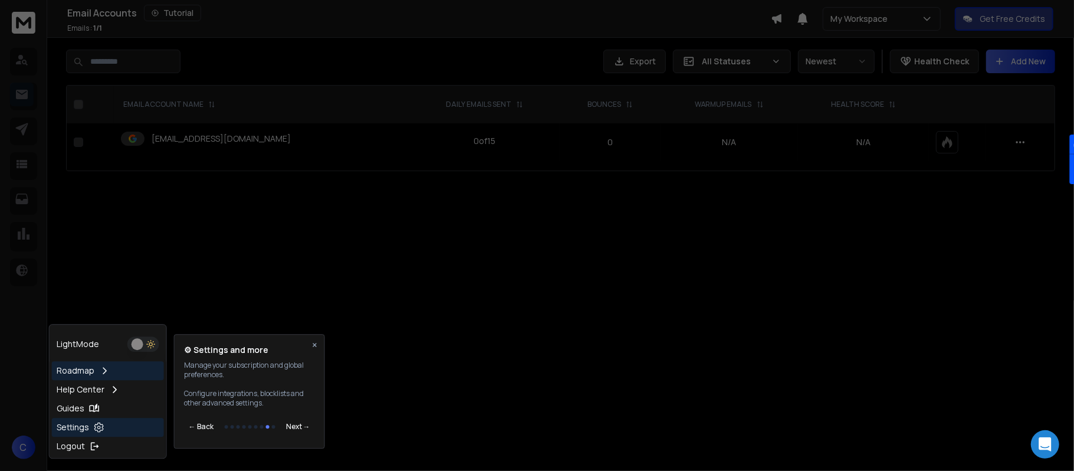
click at [99, 376] on icon at bounding box center [105, 371] width 12 height 12
